Goal: Task Accomplishment & Management: Manage account settings

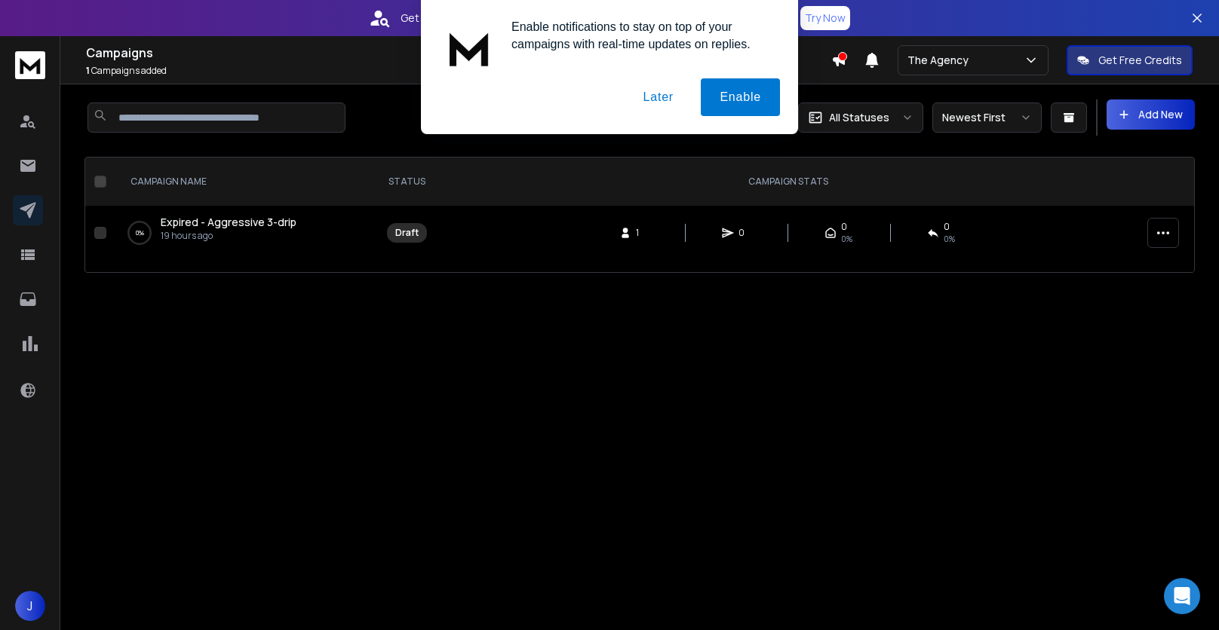
click at [664, 104] on button "Later" at bounding box center [658, 97] width 68 height 38
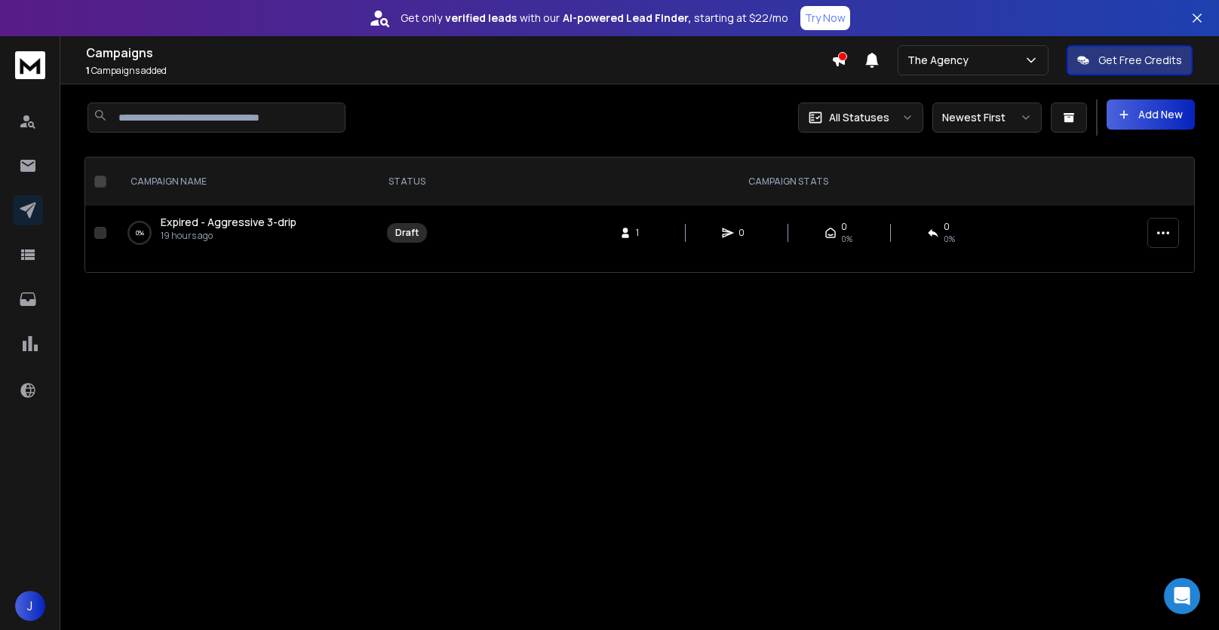
click at [902, 404] on div "Campaigns 1 Campaigns Added All Statuses Newest First Add New CAMPAIGN NAME STA…" at bounding box center [639, 415] width 1110 height 630
click at [1174, 231] on button "button" at bounding box center [1163, 233] width 32 height 30
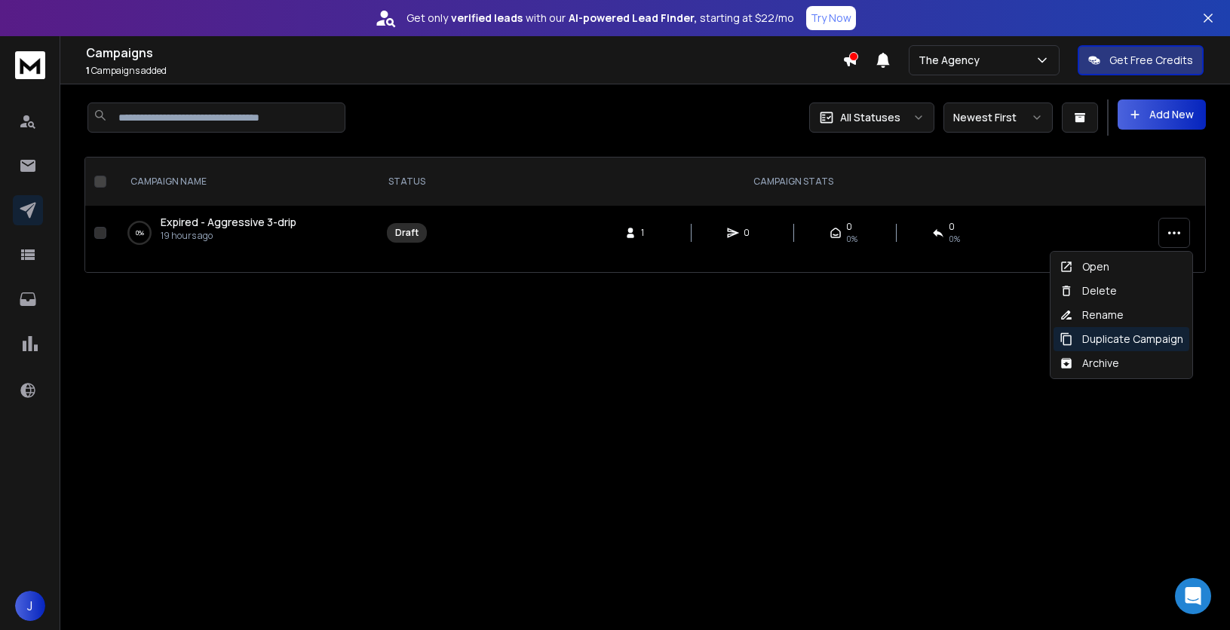
click at [1108, 344] on div "Duplicate Campaign" at bounding box center [1121, 339] width 124 height 15
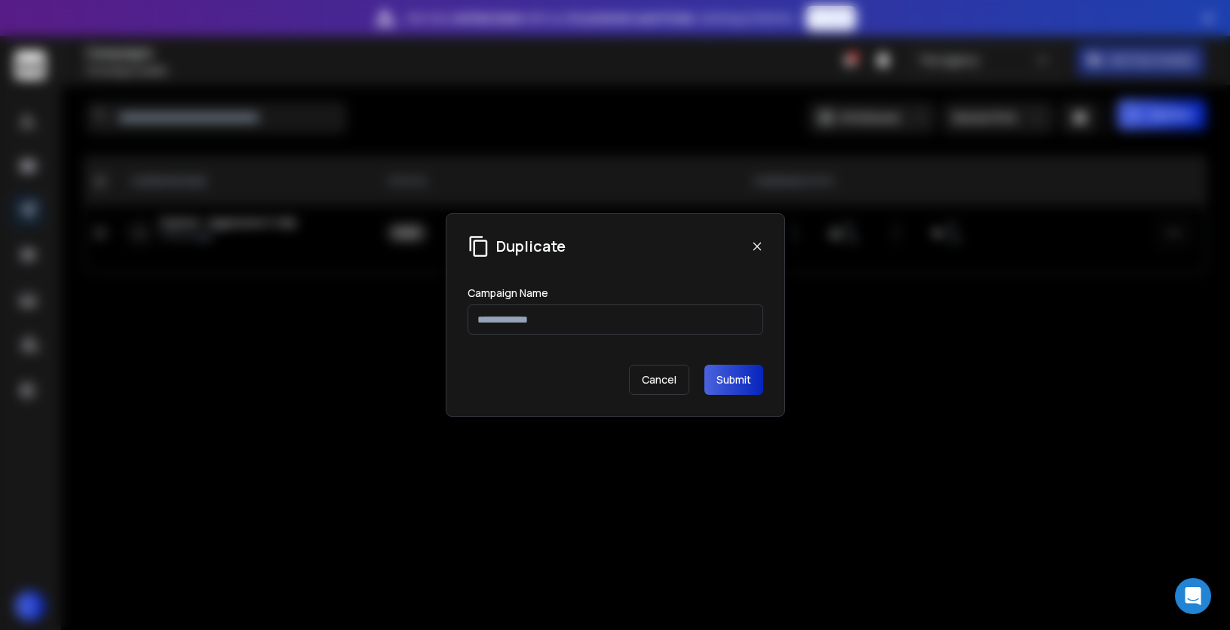
click at [619, 330] on input "text" at bounding box center [616, 320] width 296 height 30
type input "**********"
click at [726, 380] on button "Submit" at bounding box center [733, 380] width 59 height 30
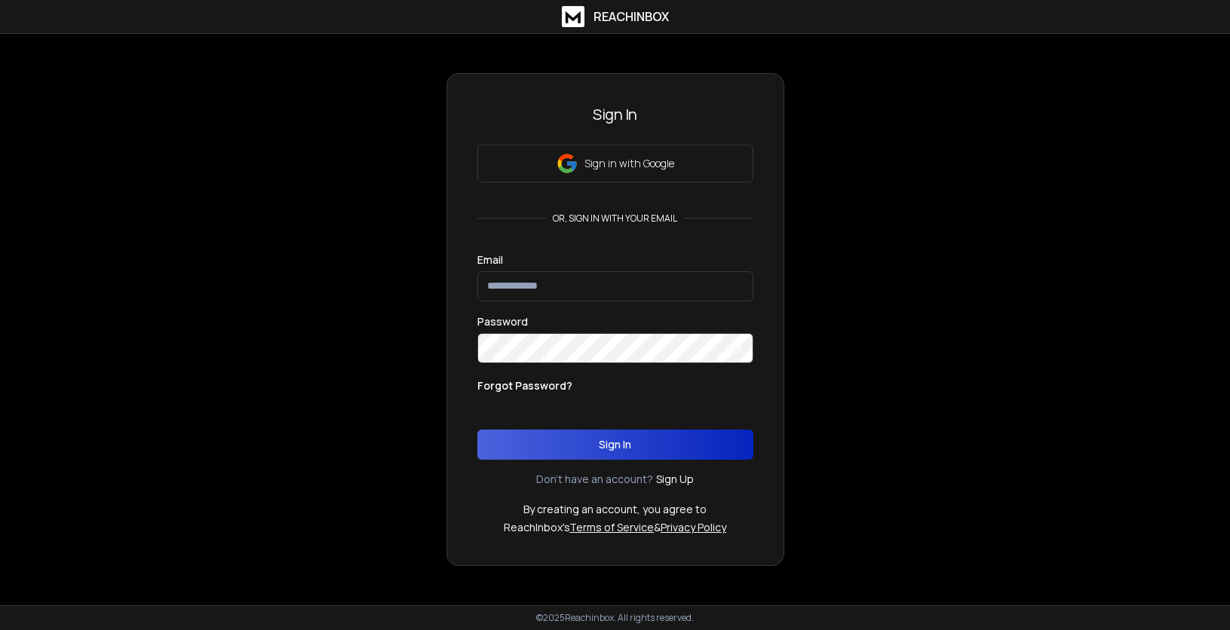
type input "**********"
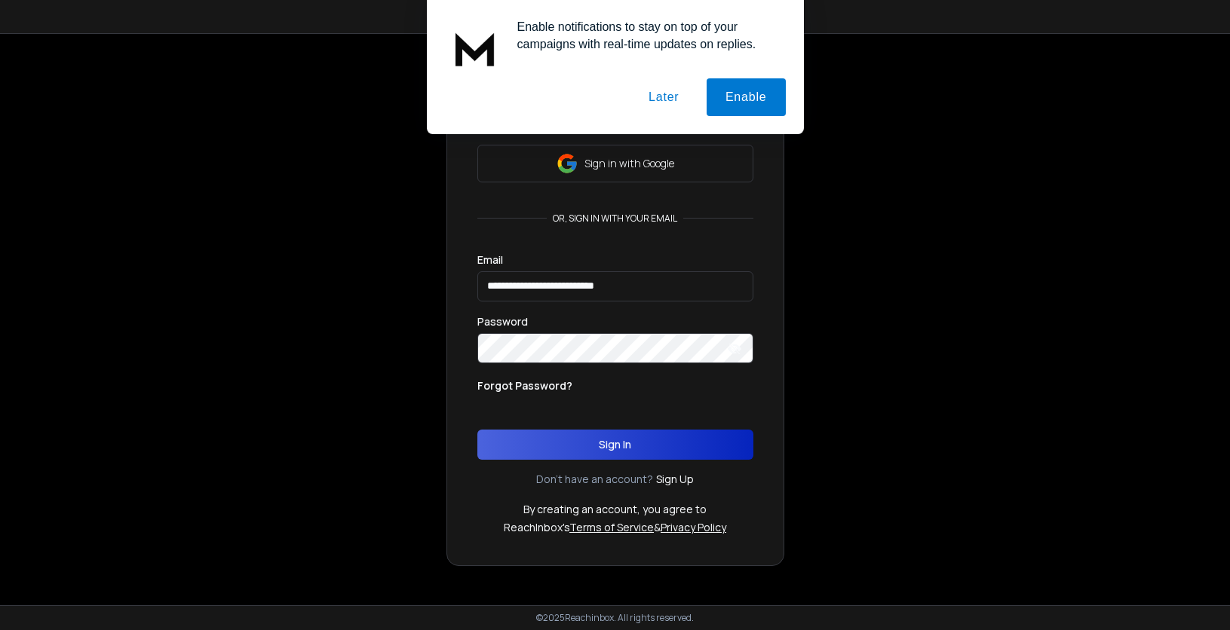
click at [617, 449] on button "Sign In" at bounding box center [615, 445] width 276 height 30
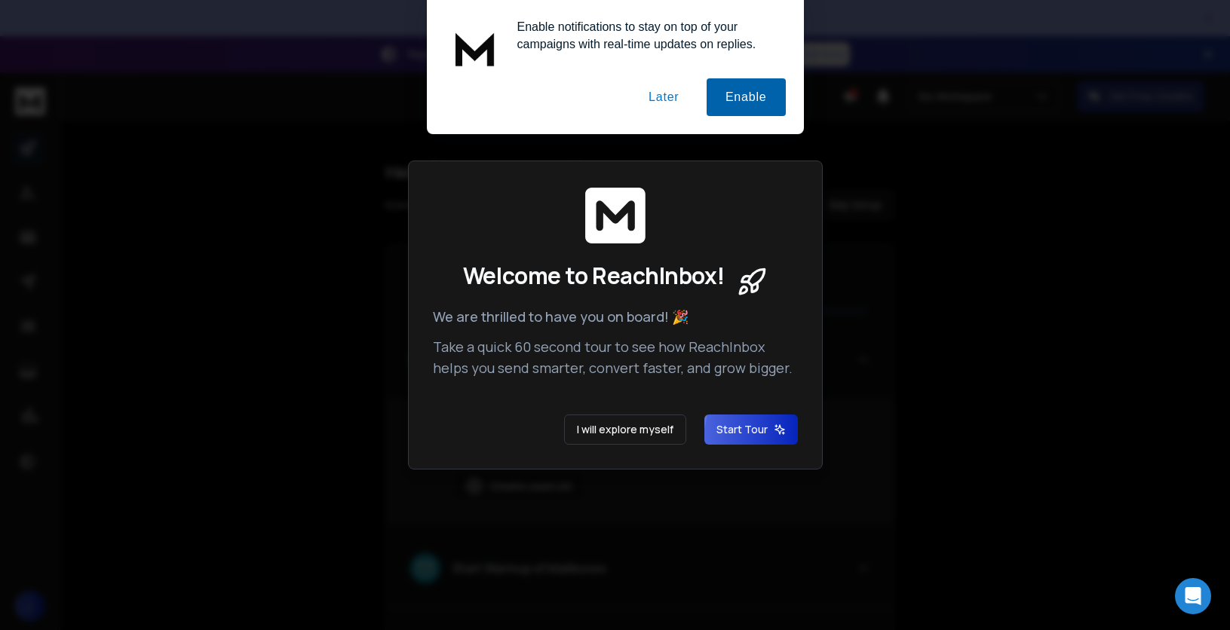
click at [753, 103] on button "Enable" at bounding box center [746, 97] width 79 height 38
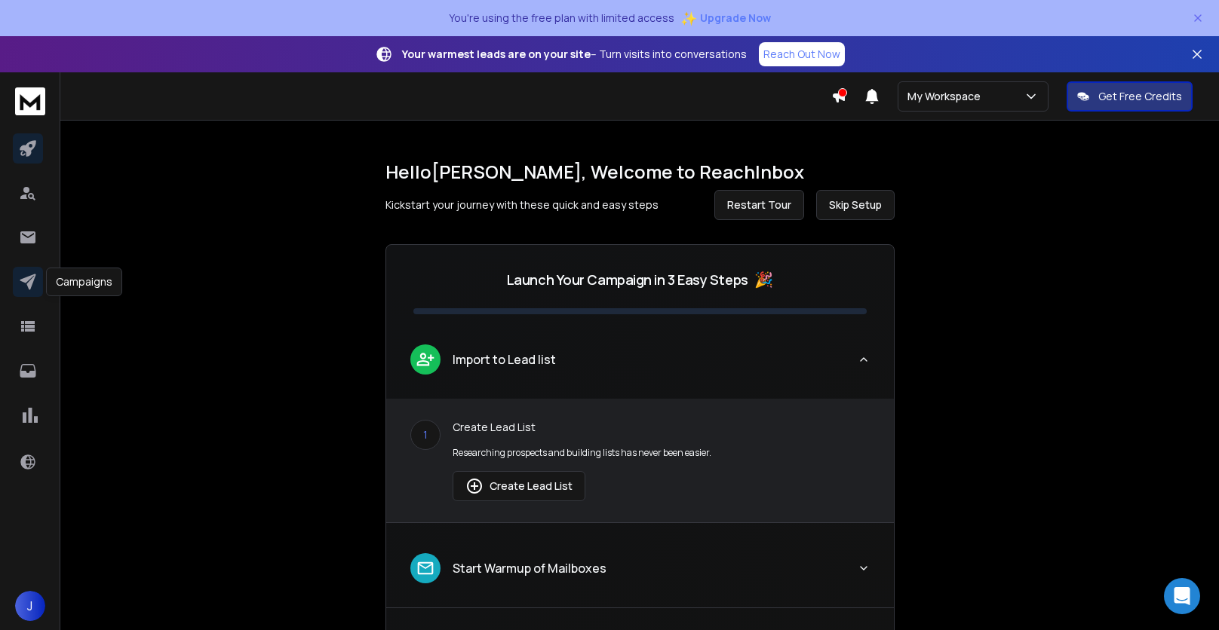
click at [28, 278] on icon at bounding box center [28, 282] width 16 height 16
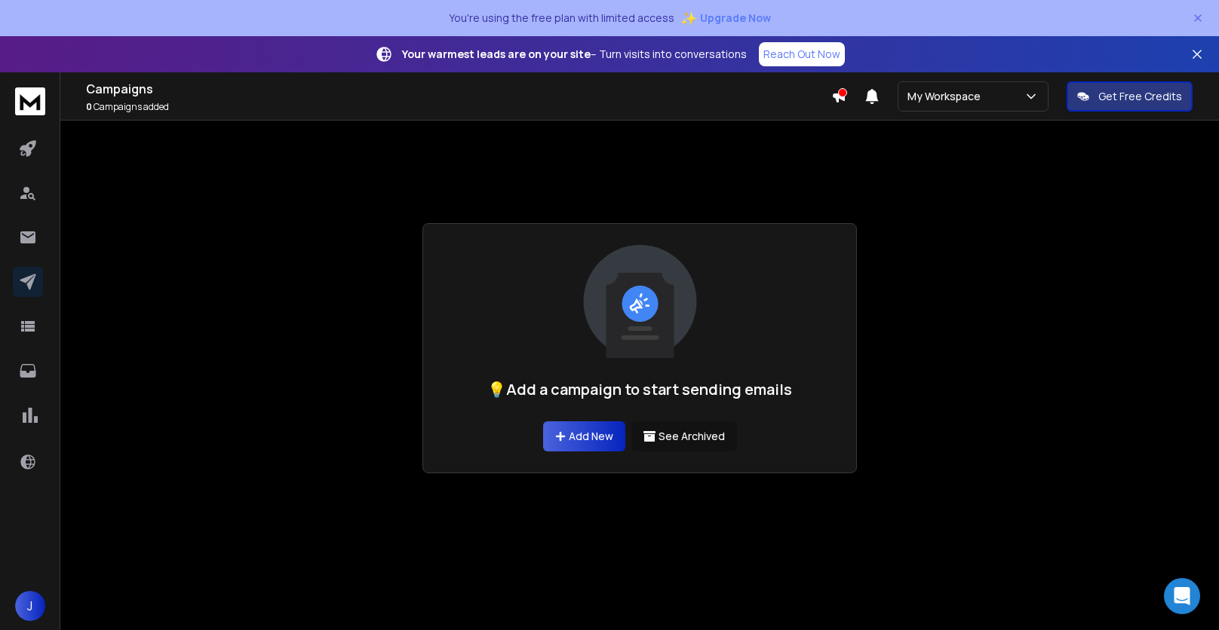
scroll to position [75, 0]
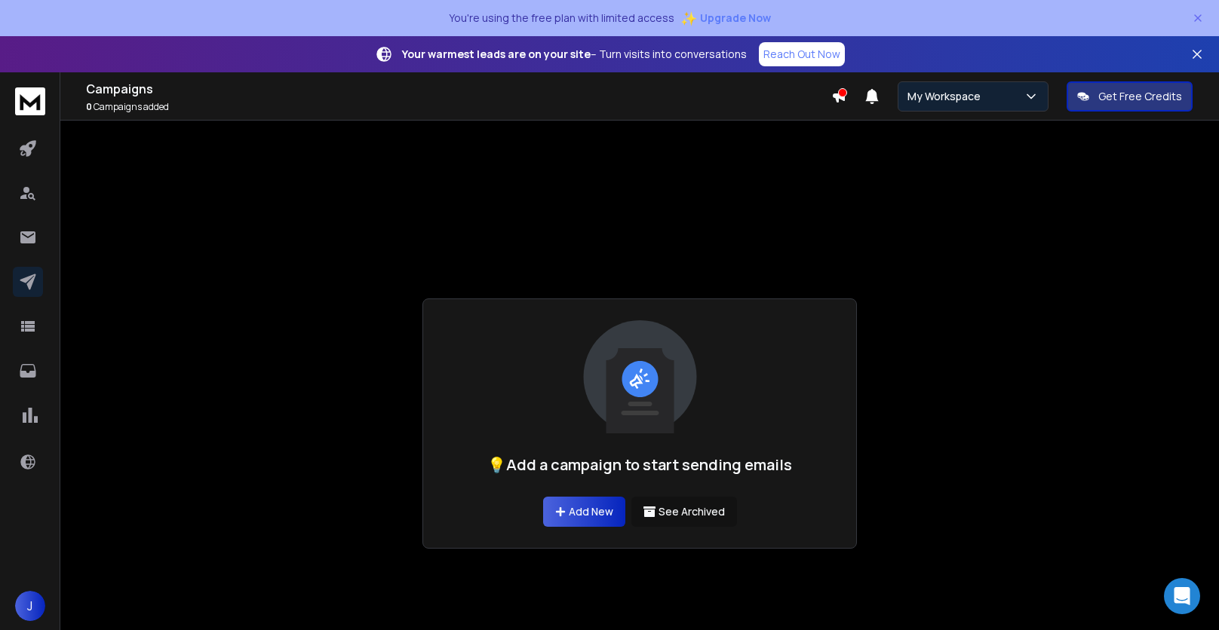
click at [963, 100] on p "My Workspace" at bounding box center [946, 96] width 79 height 15
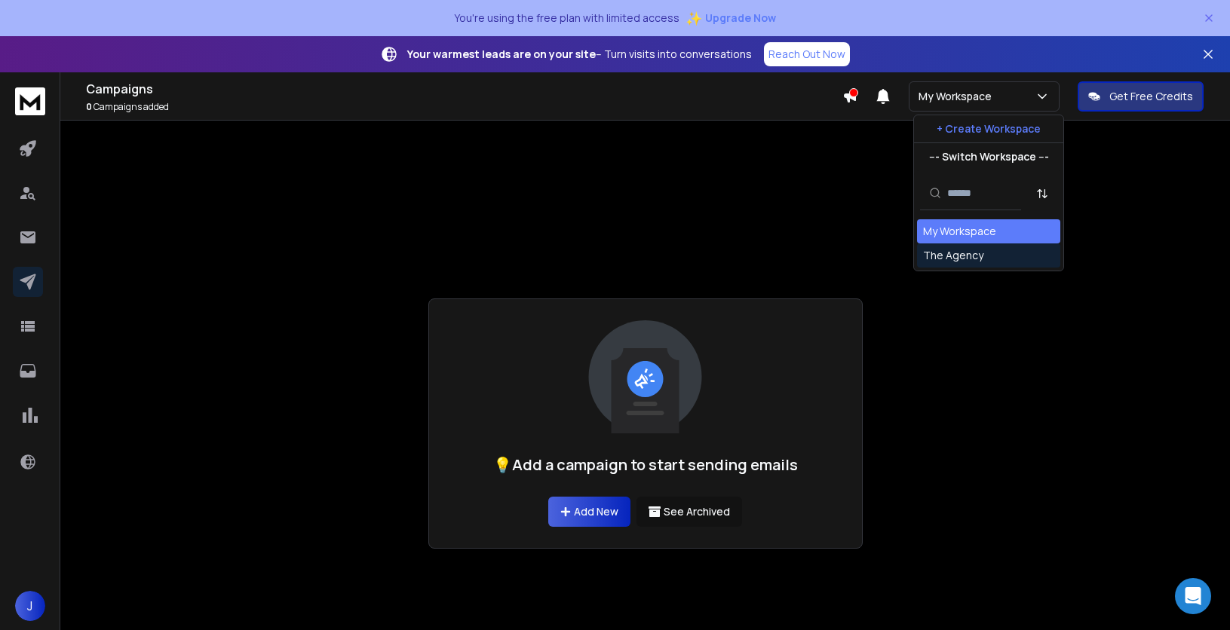
click at [945, 253] on div "The Agency" at bounding box center [953, 255] width 60 height 15
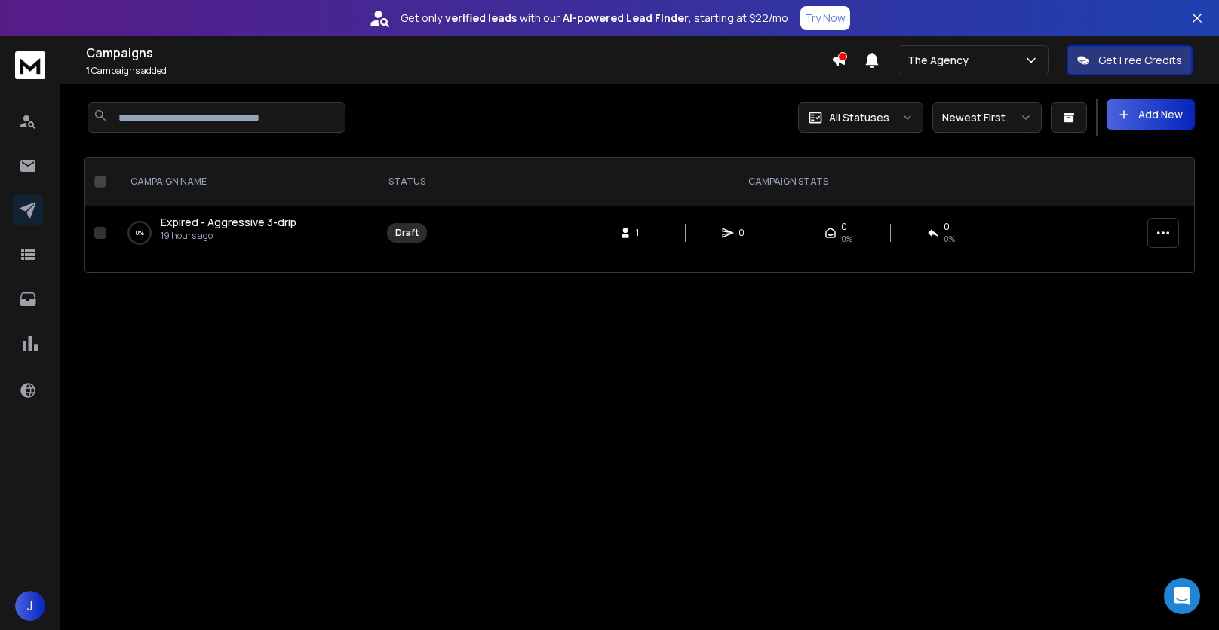
click at [1173, 225] on button "button" at bounding box center [1163, 233] width 32 height 30
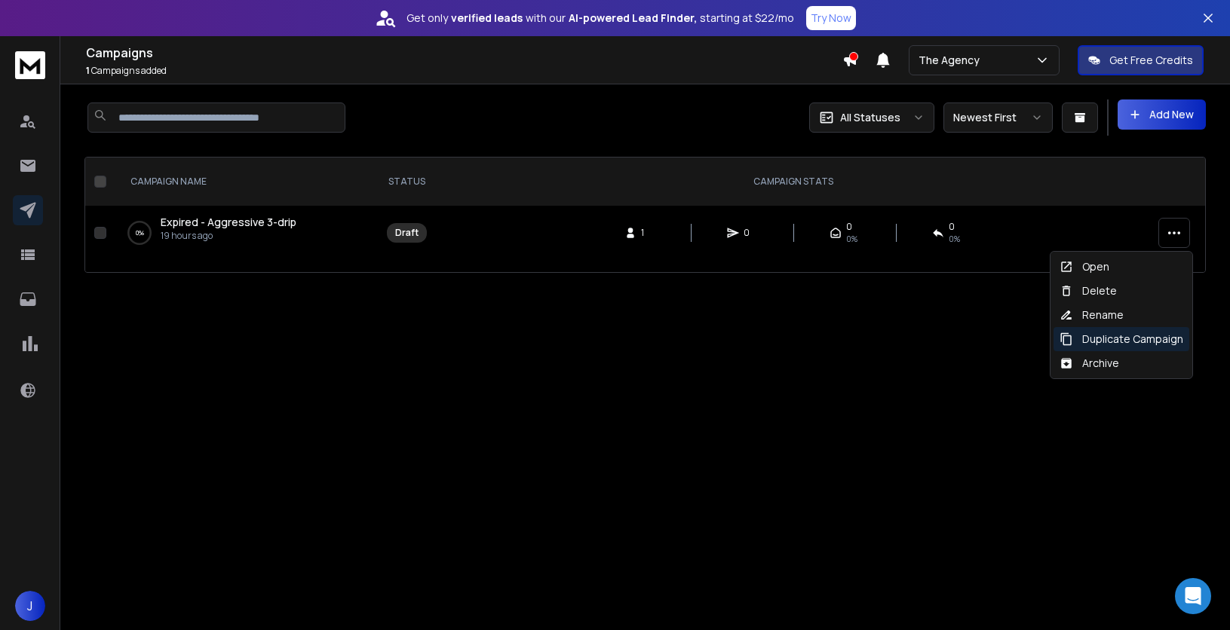
click at [1094, 335] on div "Duplicate Campaign" at bounding box center [1121, 339] width 124 height 15
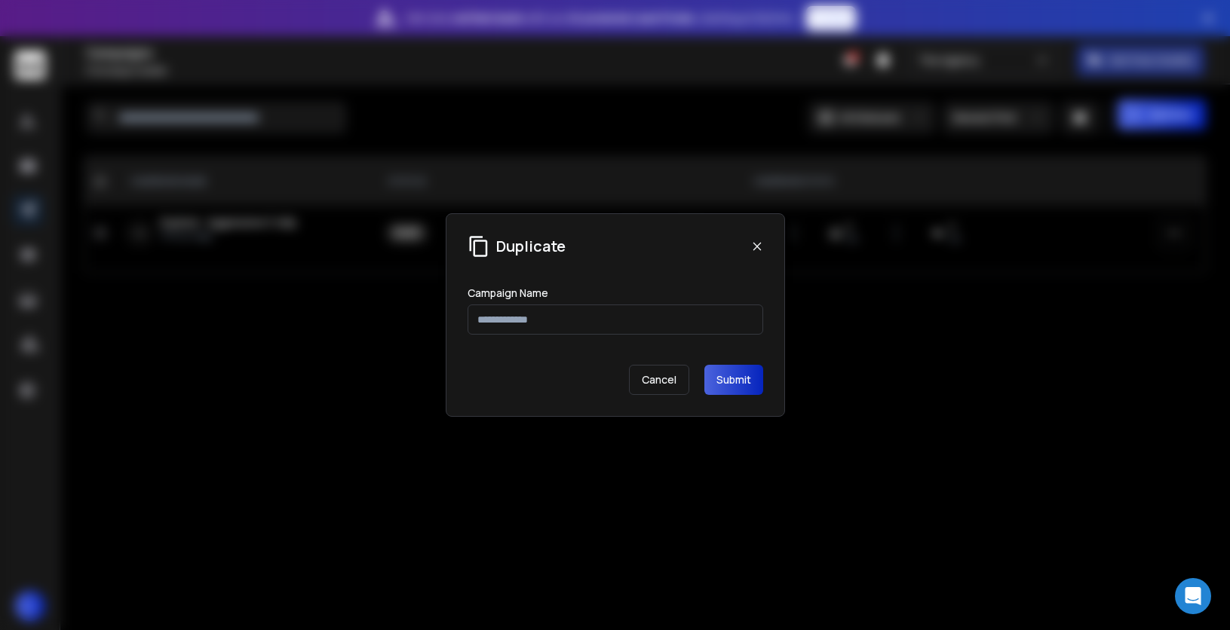
click at [493, 311] on input "text" at bounding box center [616, 320] width 296 height 30
type input "**********"
click at [731, 369] on button "Submit" at bounding box center [733, 380] width 59 height 30
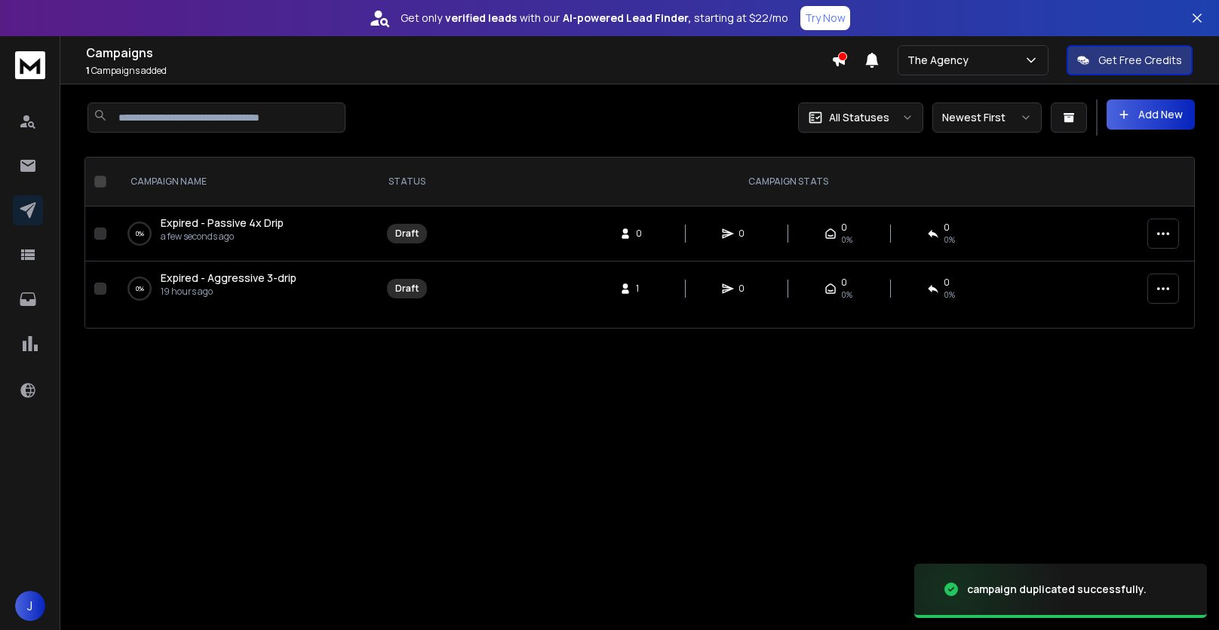
click at [1173, 283] on button "button" at bounding box center [1163, 289] width 32 height 30
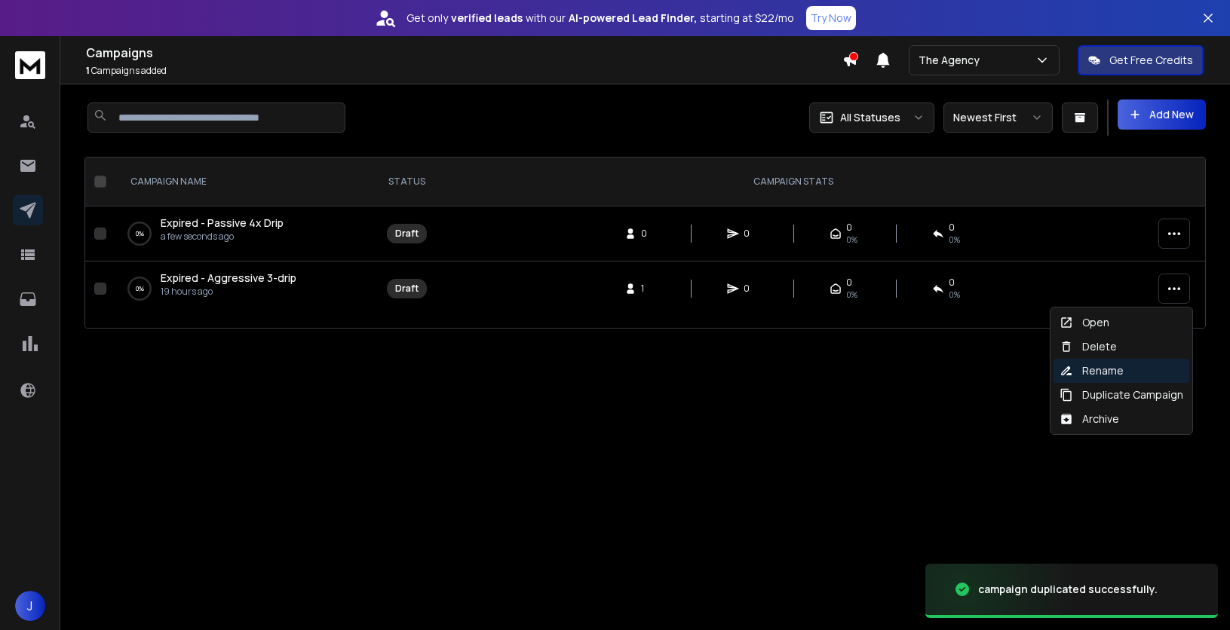
click at [1080, 368] on div "Rename" at bounding box center [1091, 370] width 64 height 15
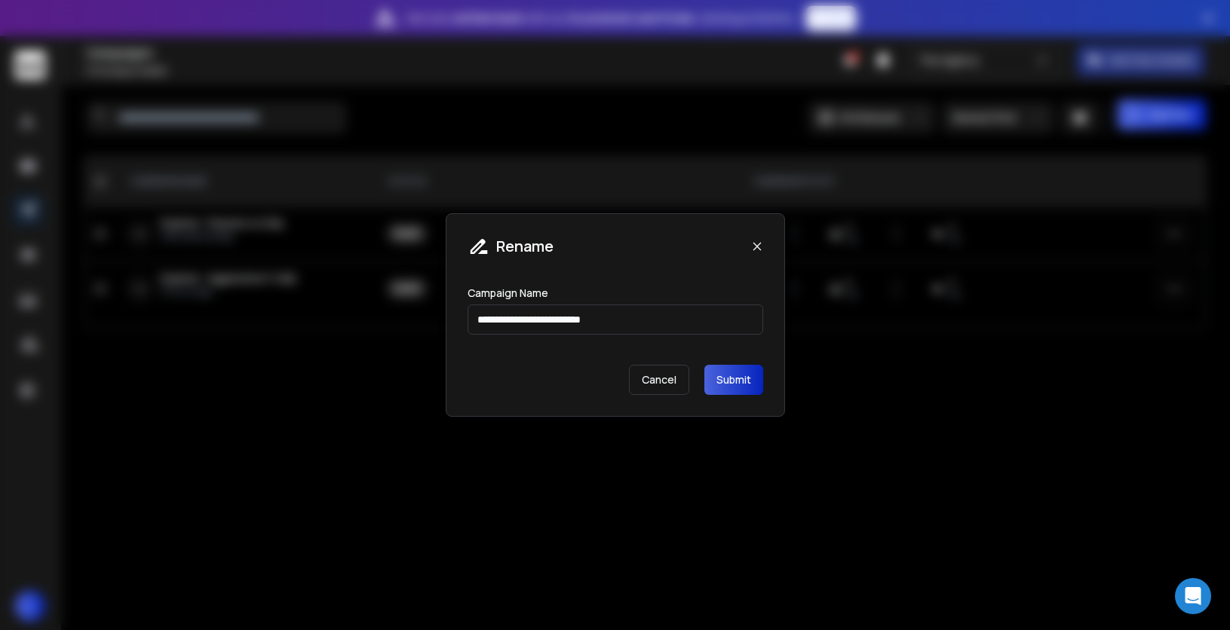
click at [584, 321] on input "**********" at bounding box center [616, 320] width 296 height 30
type input "**********"
click at [719, 379] on button "Submit" at bounding box center [733, 380] width 59 height 30
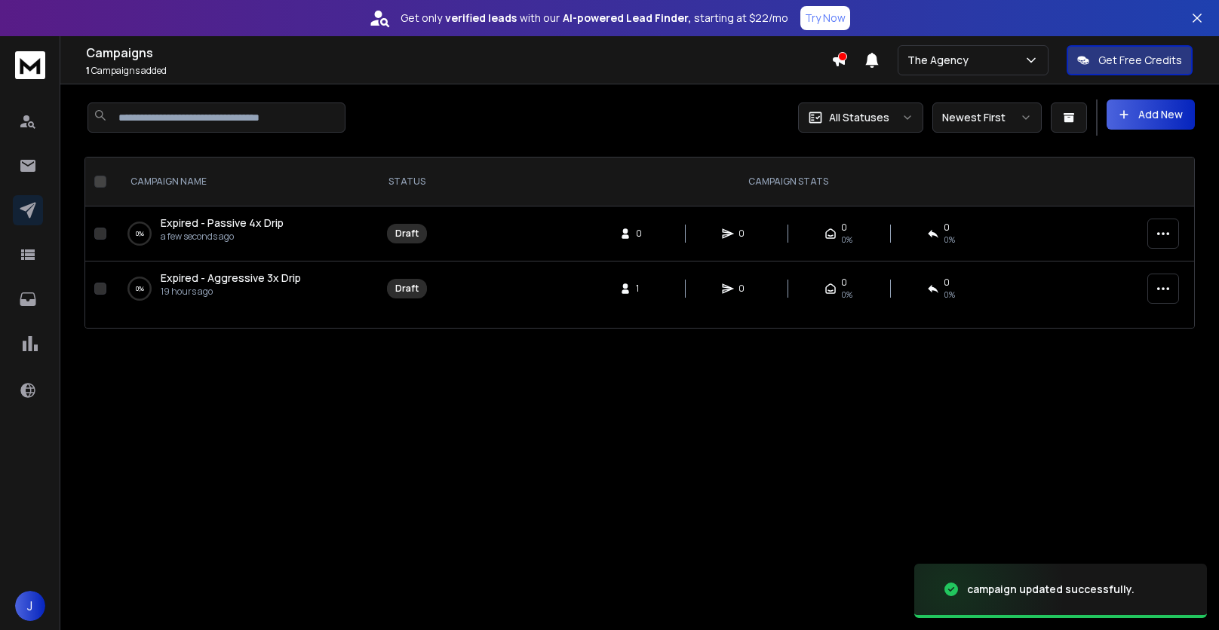
click at [278, 233] on p "a few seconds ago" at bounding box center [222, 237] width 123 height 12
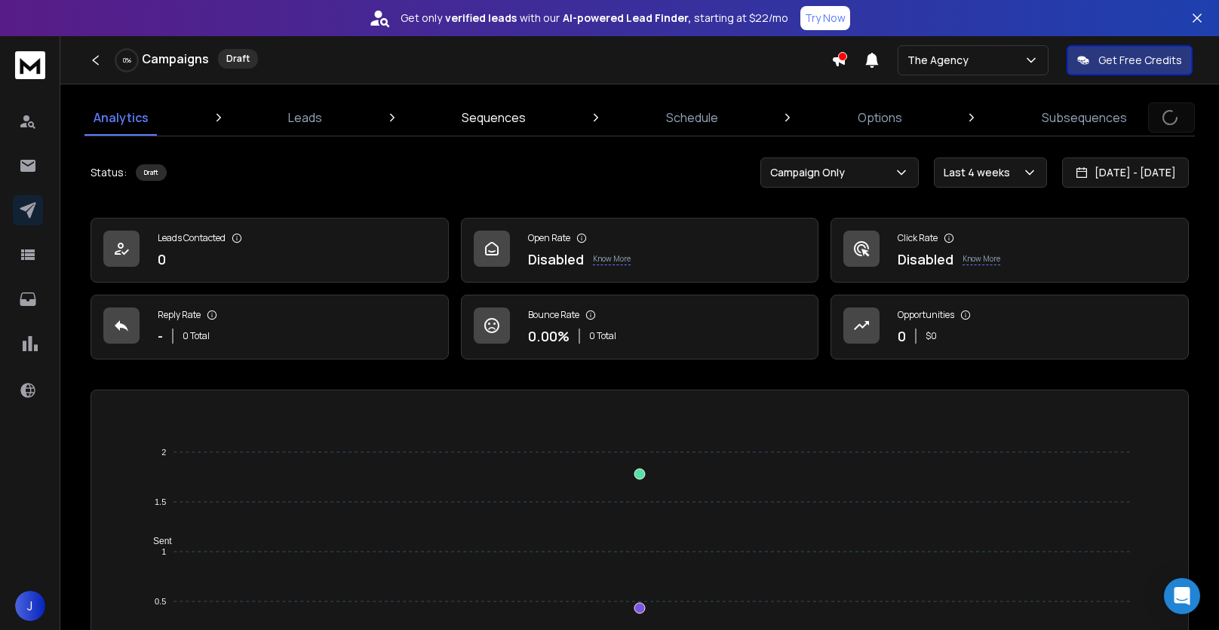
click at [481, 113] on p "Sequences" at bounding box center [493, 118] width 64 height 18
